Goal: Answer question/provide support

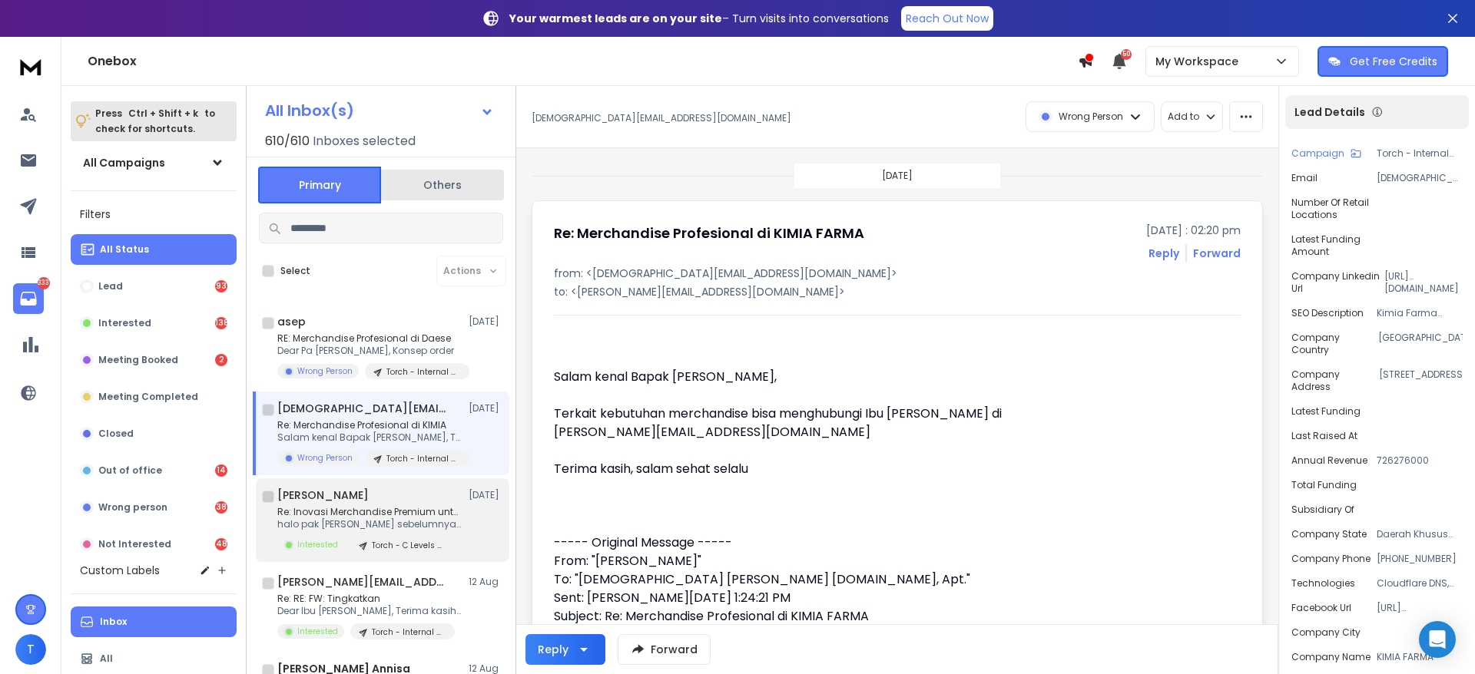
click at [436, 522] on p "halo pak [PERSON_NAME] sebelumnya terimakasih" at bounding box center [369, 524] width 184 height 12
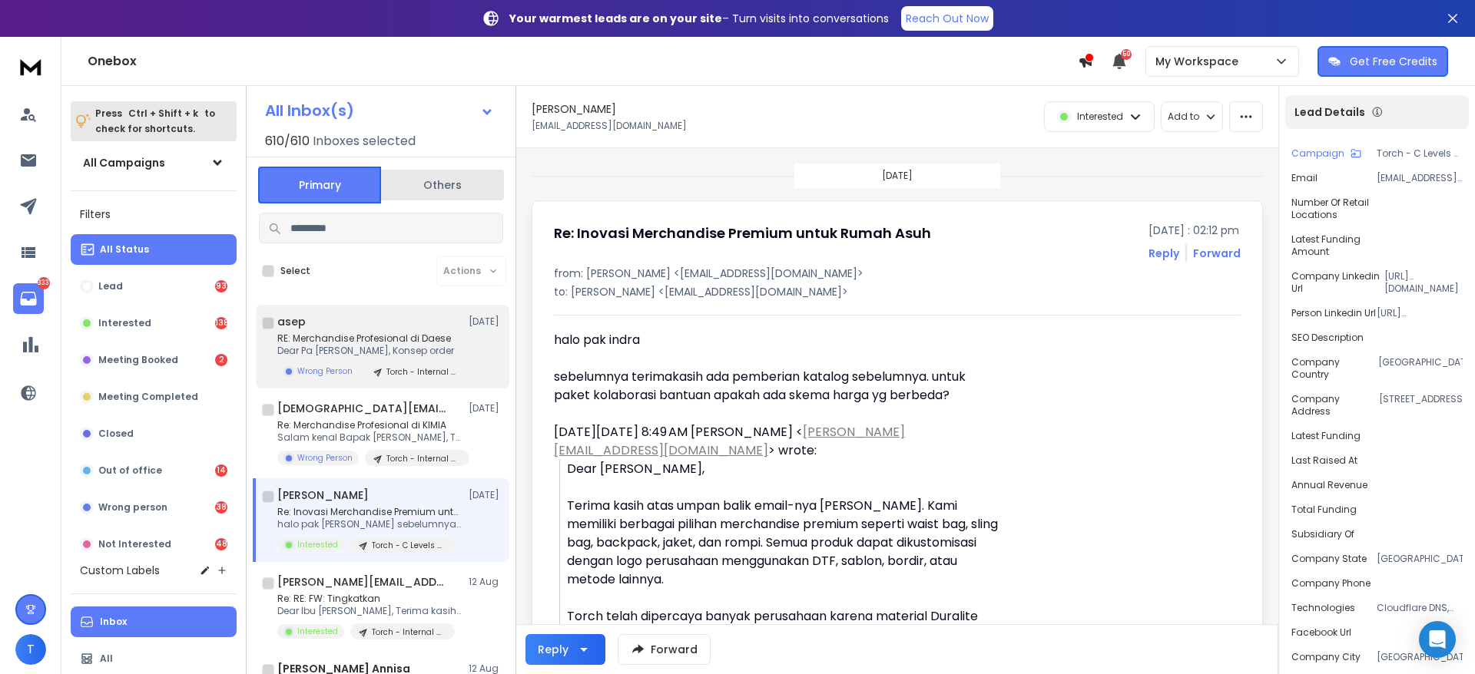
drag, startPoint x: 358, startPoint y: 455, endPoint x: 363, endPoint y: 367, distance: 87.7
click at [357, 455] on div "Wrong Person Torch - Internal Merchandise - [DATE]" at bounding box center [373, 458] width 192 height 16
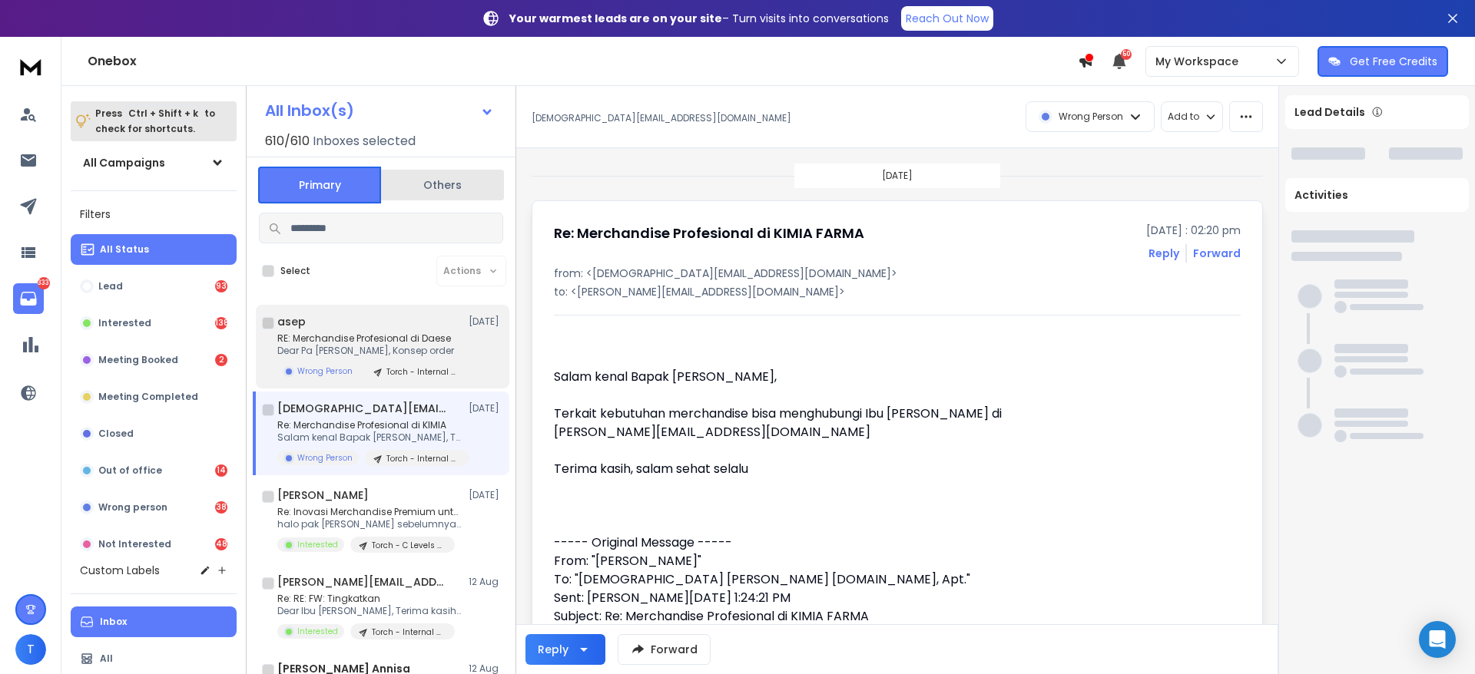
click at [364, 363] on div "Wrong Person Torch - Internal Merchandise - [DATE]" at bounding box center [373, 371] width 192 height 16
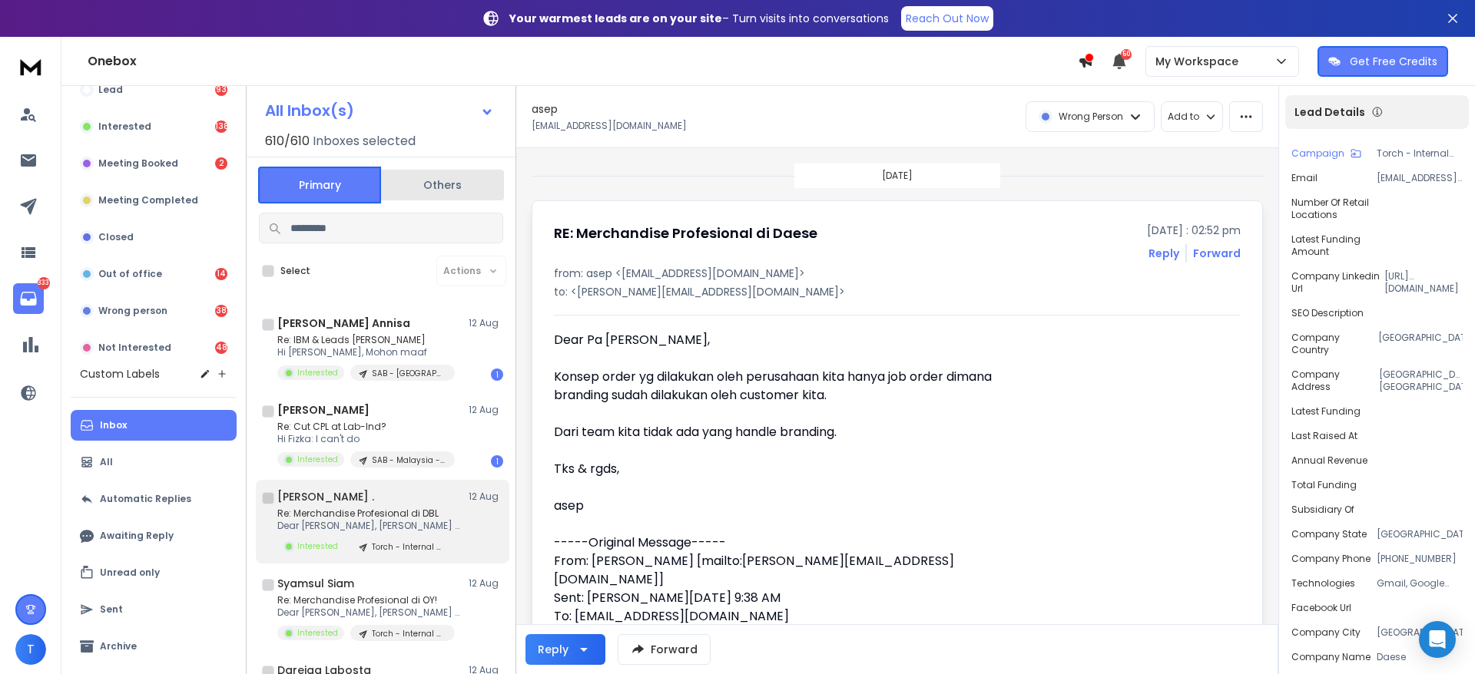
scroll to position [461, 0]
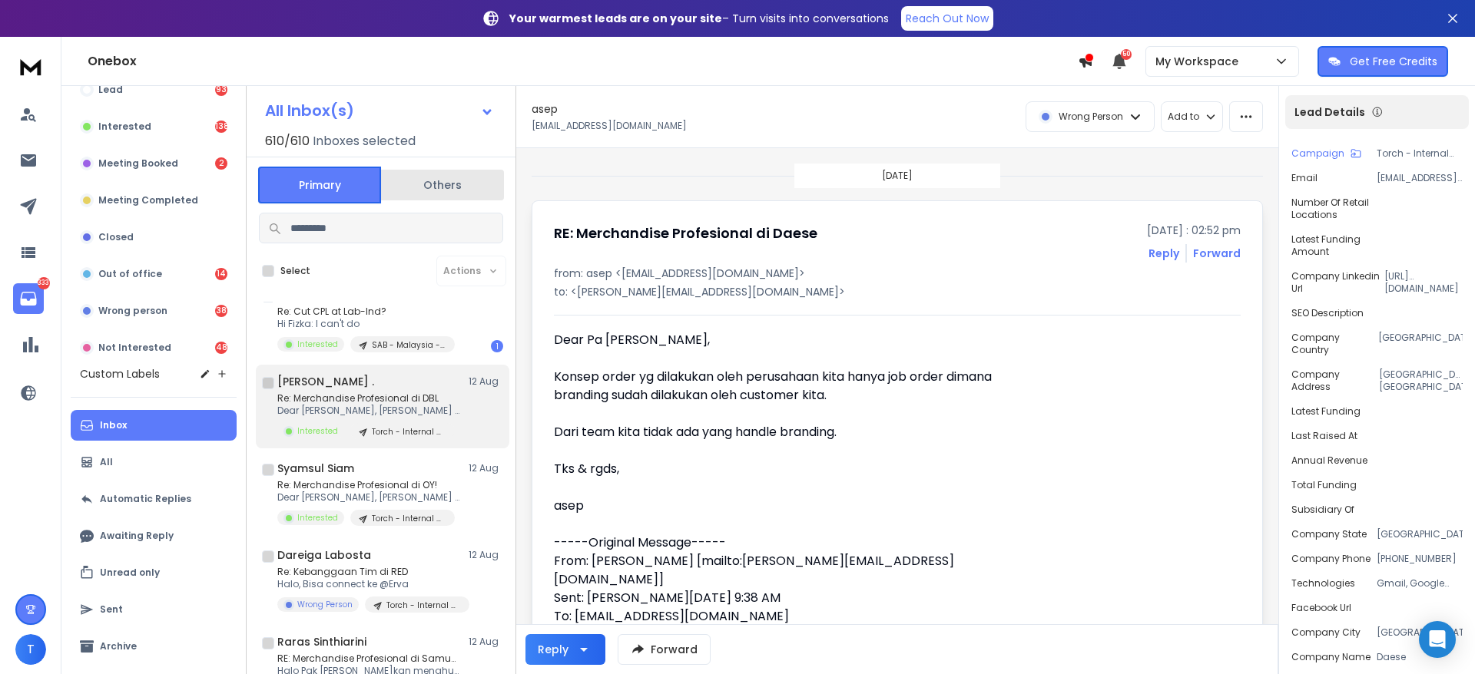
click at [383, 407] on p "Dear [PERSON_NAME], [PERSON_NAME] belum" at bounding box center [369, 411] width 184 height 12
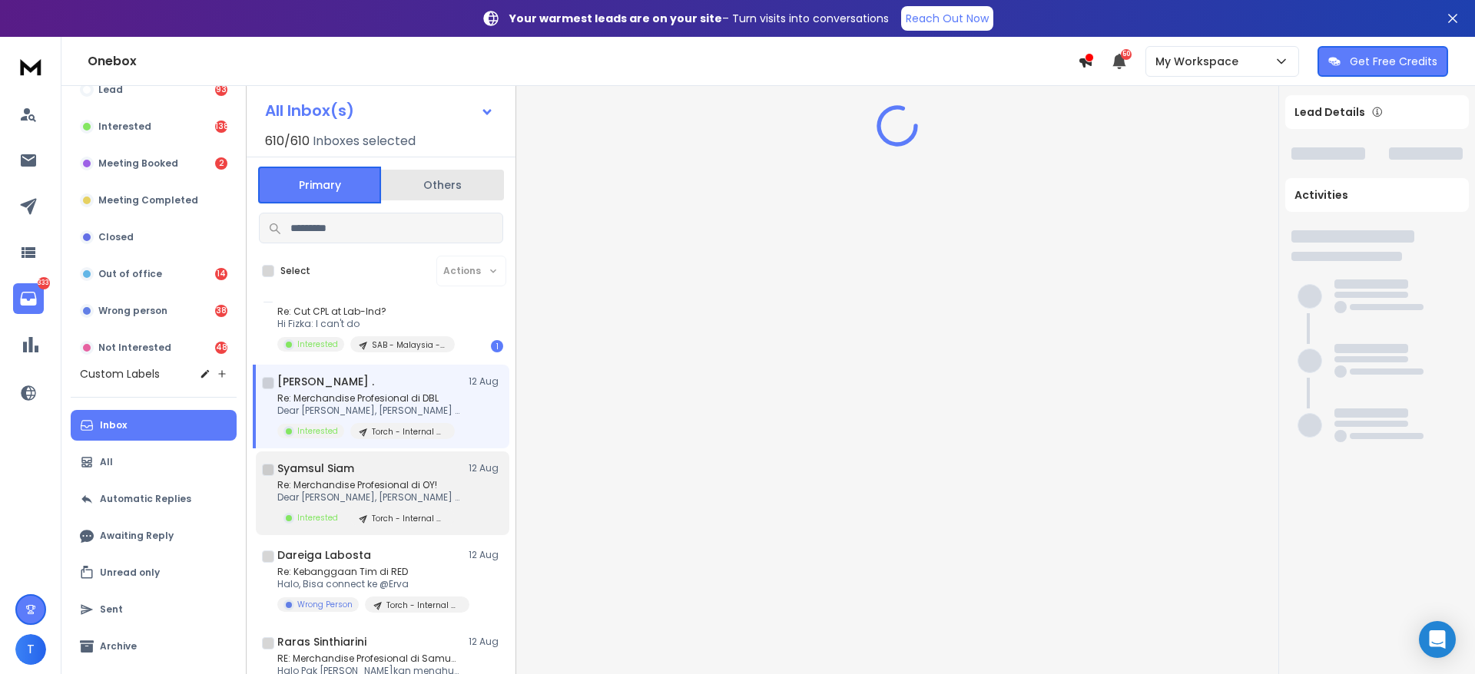
click at [362, 504] on div "Re: Merchandise Profesional di OY! Dear Pak Indra, Mohon dapat Interested Torch…" at bounding box center [369, 502] width 184 height 47
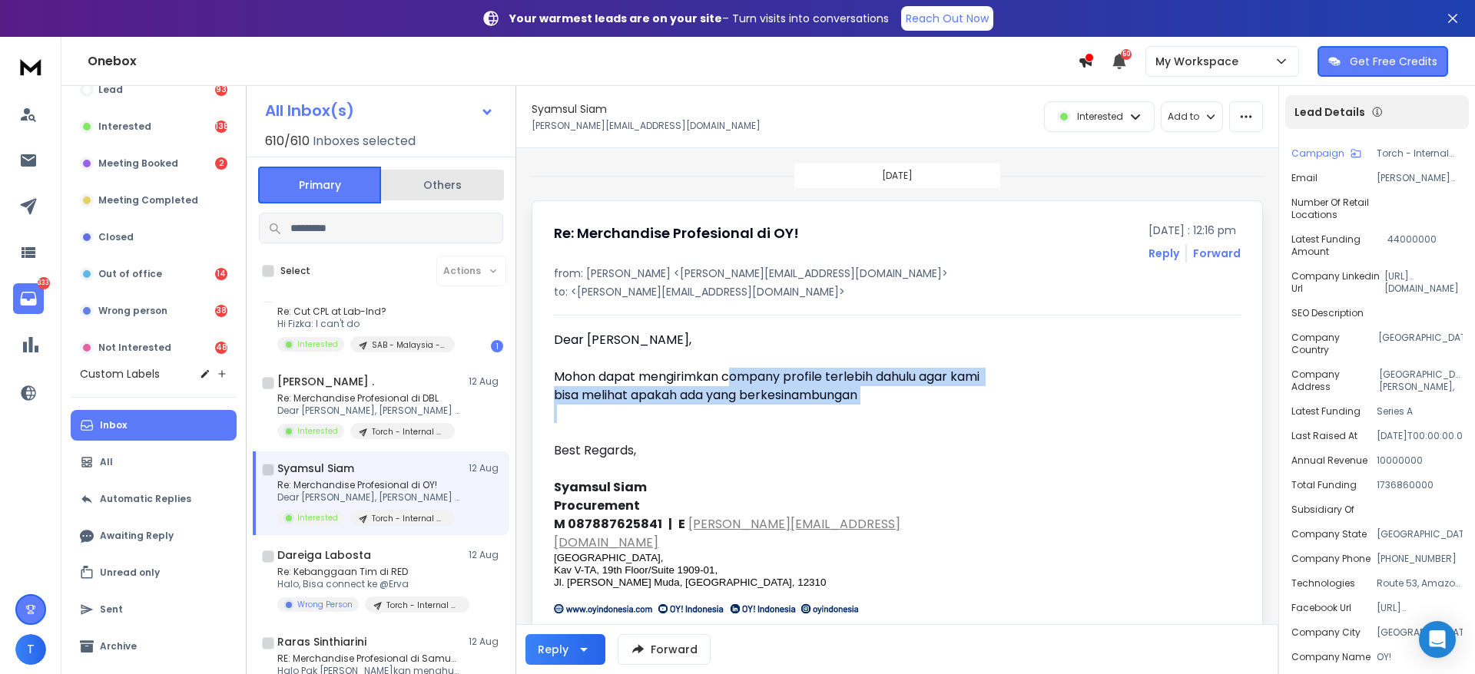
drag, startPoint x: 734, startPoint y: 378, endPoint x: 866, endPoint y: 406, distance: 134.2
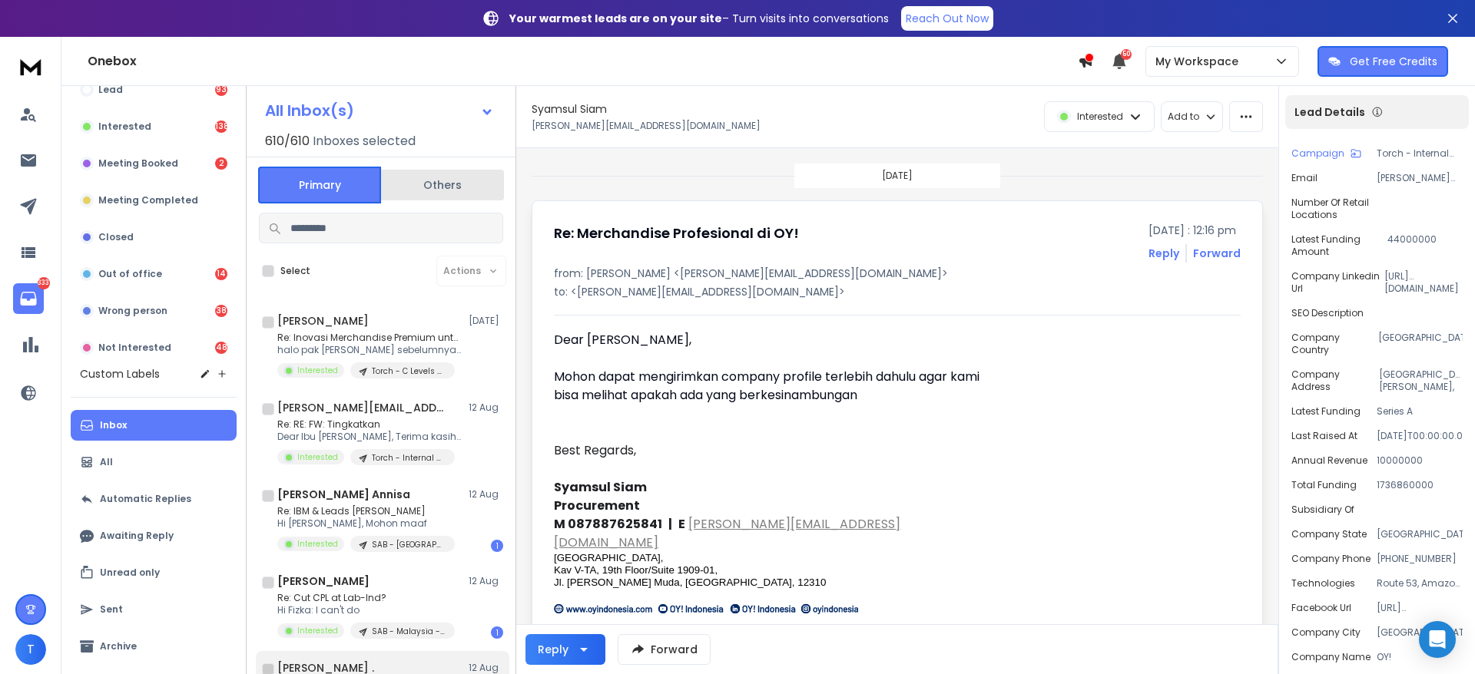
scroll to position [0, 0]
